Goal: Task Accomplishment & Management: Use online tool/utility

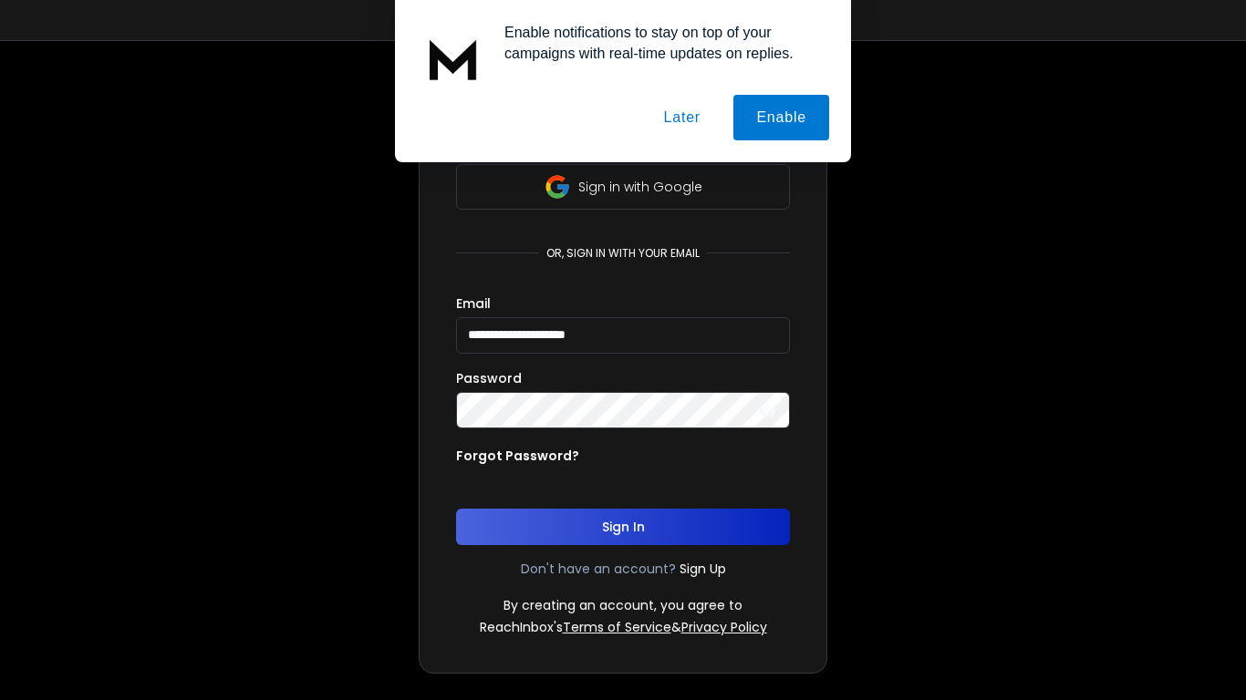
type input "**********"
click at [623, 526] on button "Sign In" at bounding box center [623, 527] width 334 height 36
